Goal: Information Seeking & Learning: Check status

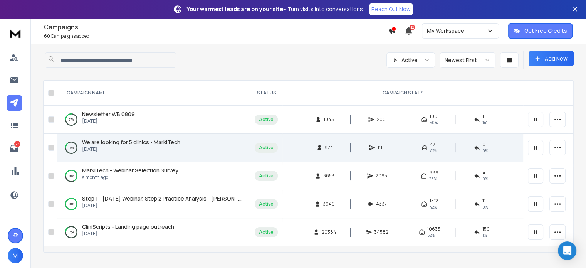
click at [108, 145] on span "We are looking for 5 clinics - MarkiTech" at bounding box center [131, 141] width 98 height 7
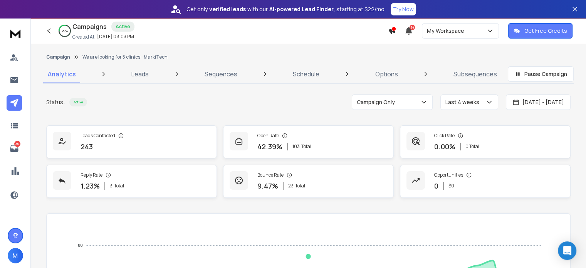
click at [99, 181] on p "1.23 %" at bounding box center [90, 185] width 19 height 11
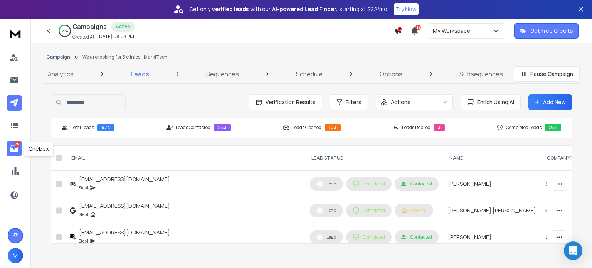
click at [15, 151] on icon at bounding box center [14, 148] width 8 height 7
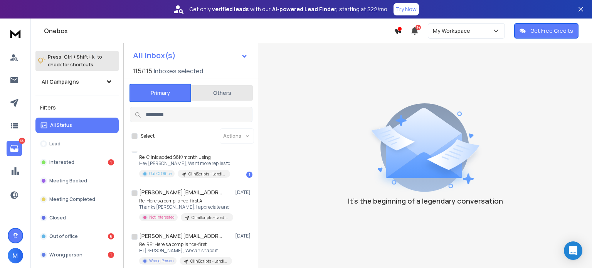
scroll to position [964, 0]
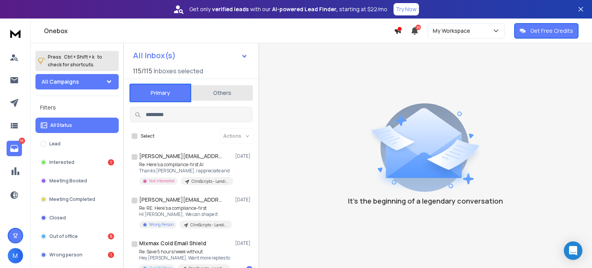
click at [96, 77] on button "All Campaigns" at bounding box center [76, 81] width 83 height 15
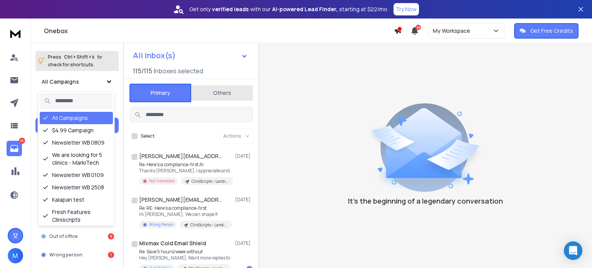
click at [81, 116] on div "All Campaigns" at bounding box center [76, 118] width 73 height 12
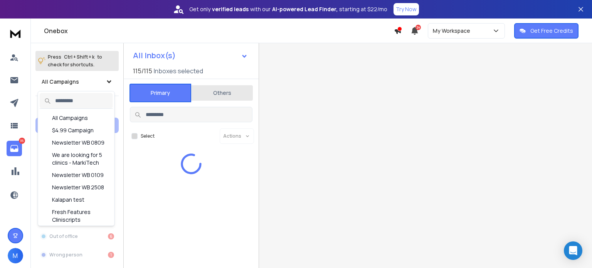
scroll to position [0, 0]
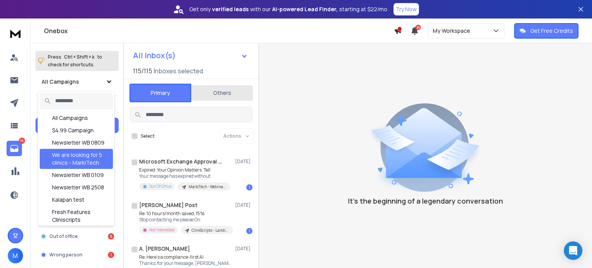
click at [85, 162] on div "We are looking for 5 clinics - MarkiTech" at bounding box center [76, 159] width 73 height 20
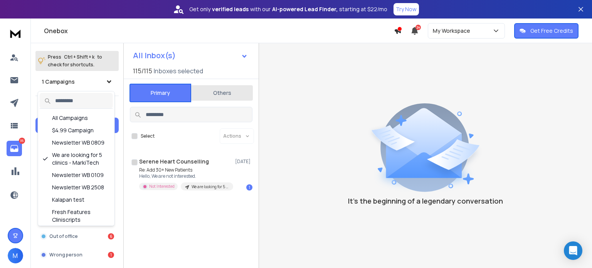
click at [119, 93] on div "Press Ctrl + Shift + k to check for shortcuts. 1 Campaigns 1 Campaigns Filters …" at bounding box center [77, 177] width 93 height 268
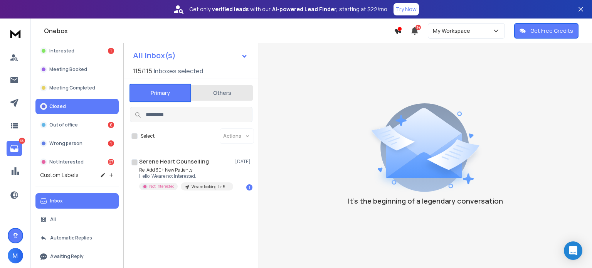
scroll to position [116, 0]
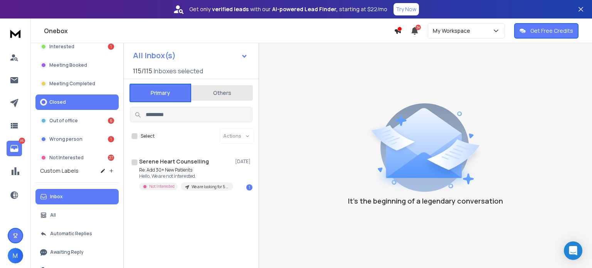
click at [91, 215] on button "All" at bounding box center [76, 214] width 83 height 15
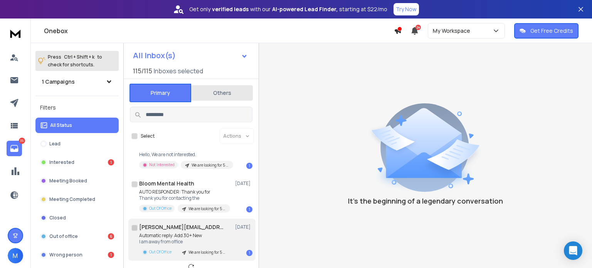
scroll to position [14, 0]
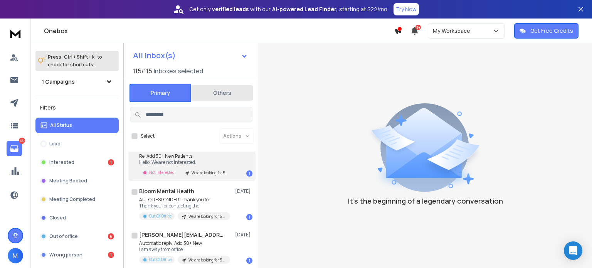
click at [196, 162] on p "Hello, We are not interested." at bounding box center [185, 162] width 93 height 6
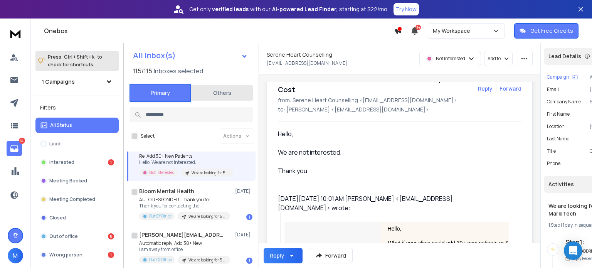
scroll to position [0, 0]
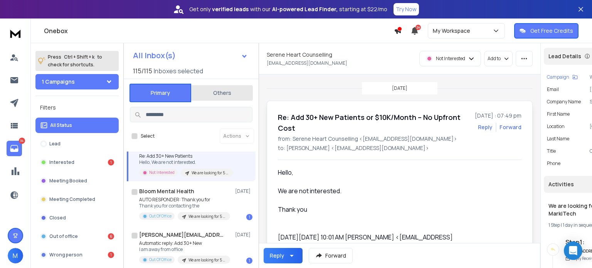
click at [91, 80] on button "1 Campaigns" at bounding box center [76, 81] width 83 height 15
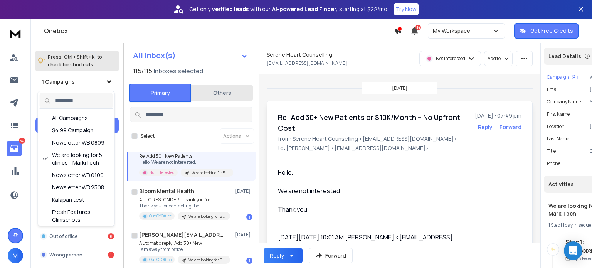
click at [400, 177] on div at bounding box center [390, 181] width 225 height 9
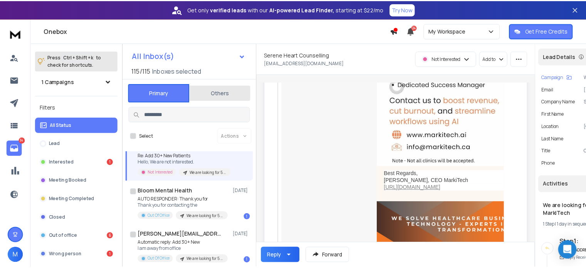
scroll to position [366, 0]
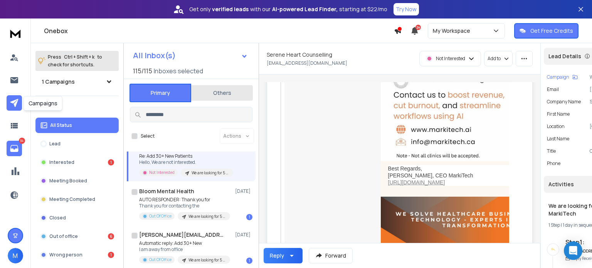
click at [13, 99] on icon at bounding box center [14, 102] width 9 height 9
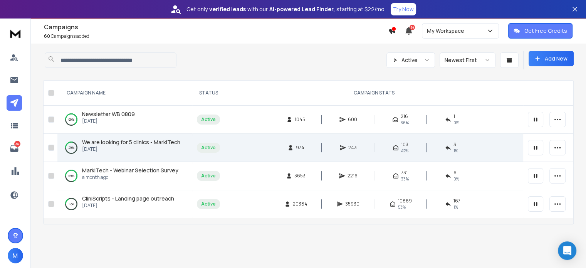
click at [117, 145] on span "We are looking for 5 clinics - MarkiTech" at bounding box center [131, 141] width 98 height 7
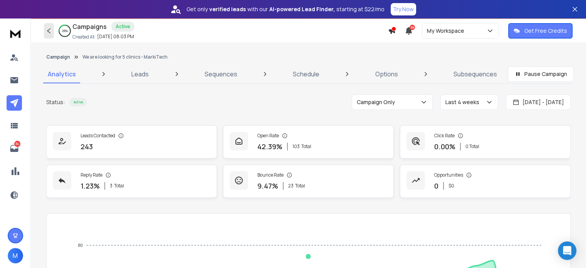
click at [50, 30] on icon at bounding box center [48, 30] width 7 height 7
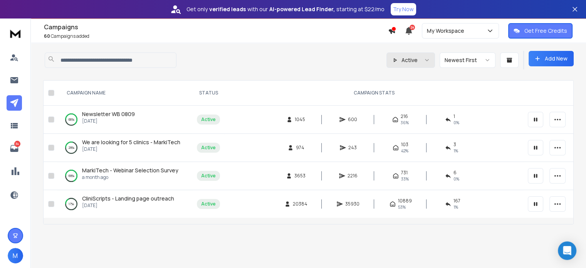
click at [413, 66] on button "Active" at bounding box center [411, 59] width 49 height 15
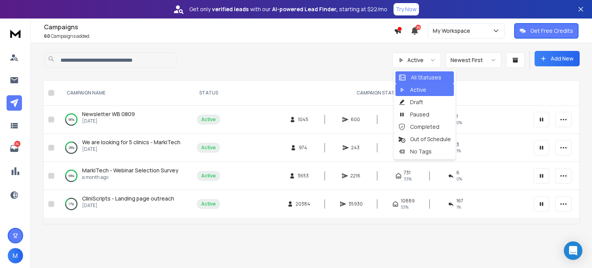
click at [416, 77] on div "All Statuses" at bounding box center [420, 78] width 43 height 8
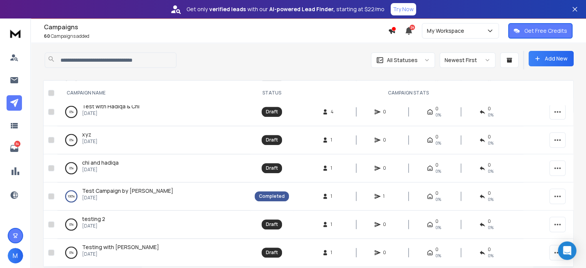
scroll to position [450, 0]
